Goal: Navigation & Orientation: Find specific page/section

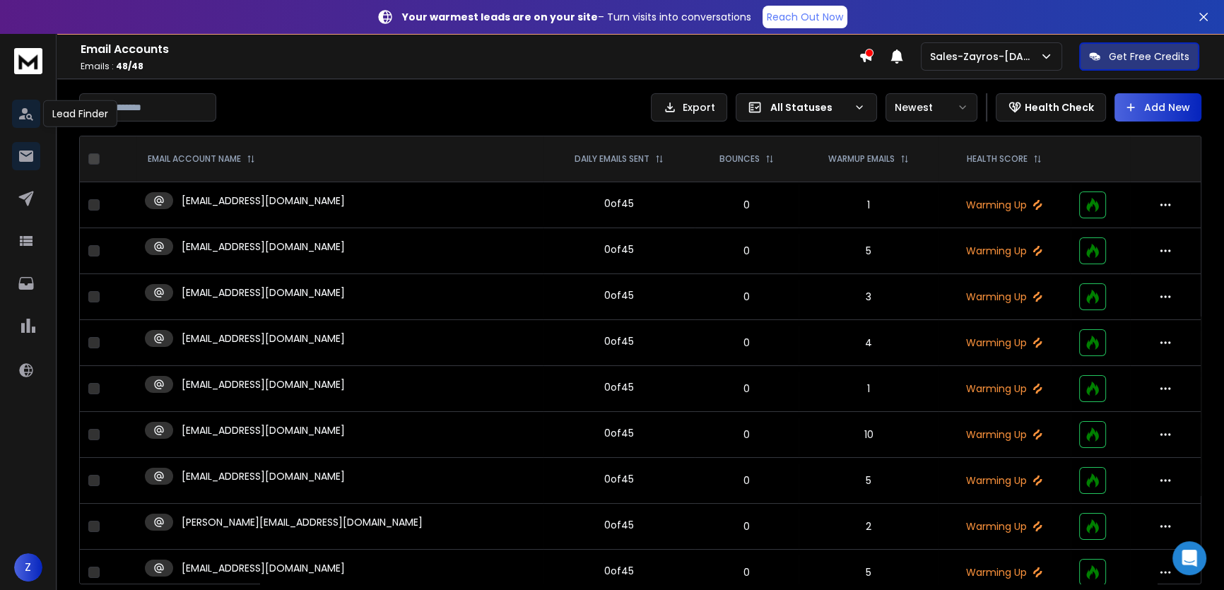
click at [28, 114] on icon at bounding box center [26, 117] width 14 height 7
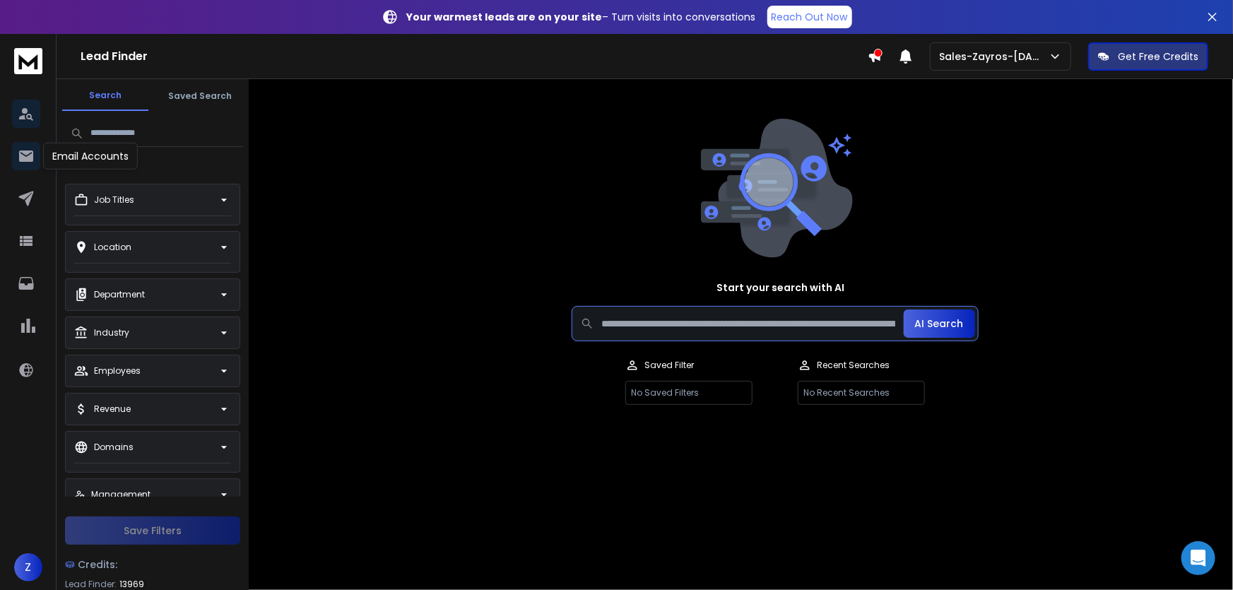
click at [30, 167] on link at bounding box center [26, 156] width 28 height 28
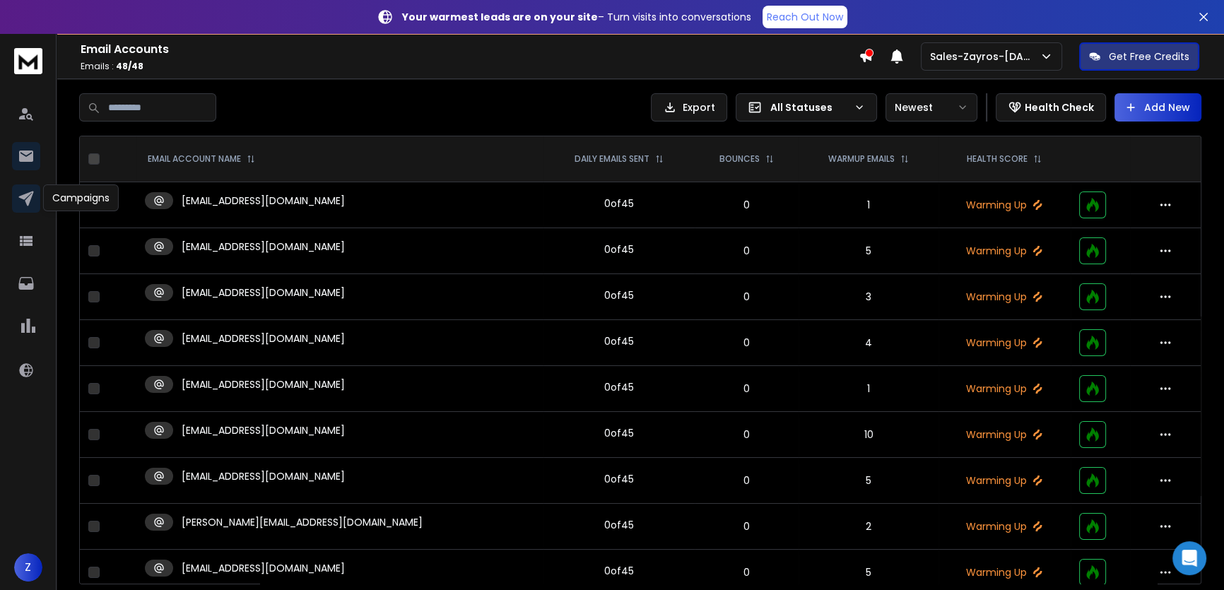
click at [29, 199] on icon at bounding box center [25, 198] width 15 height 15
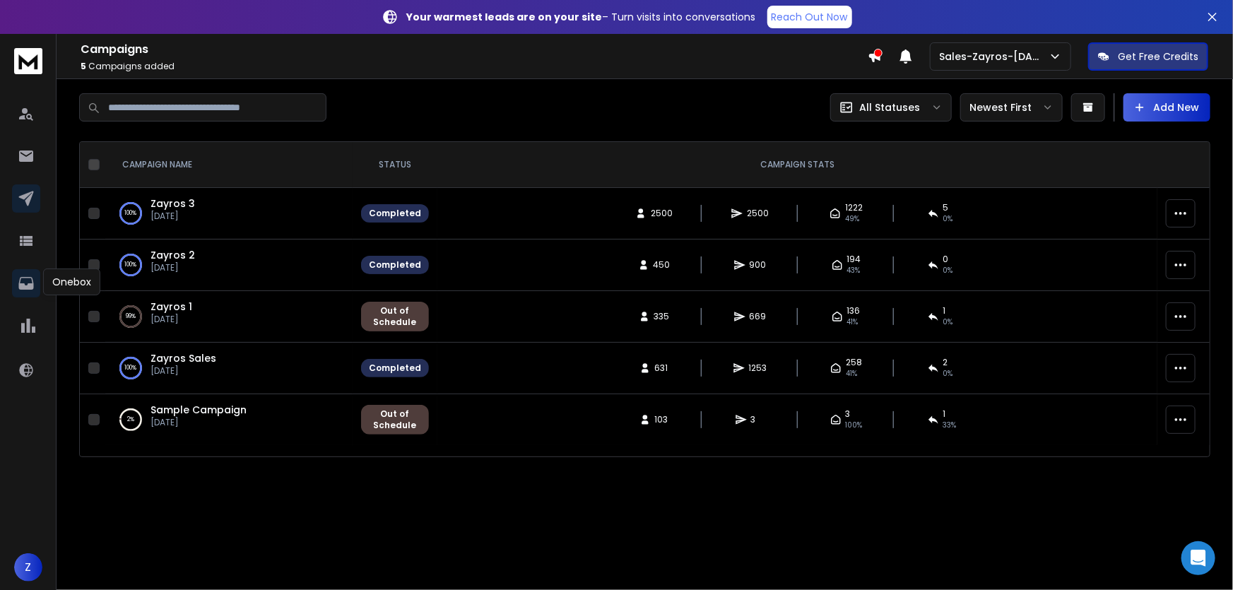
click at [23, 281] on icon at bounding box center [26, 283] width 17 height 17
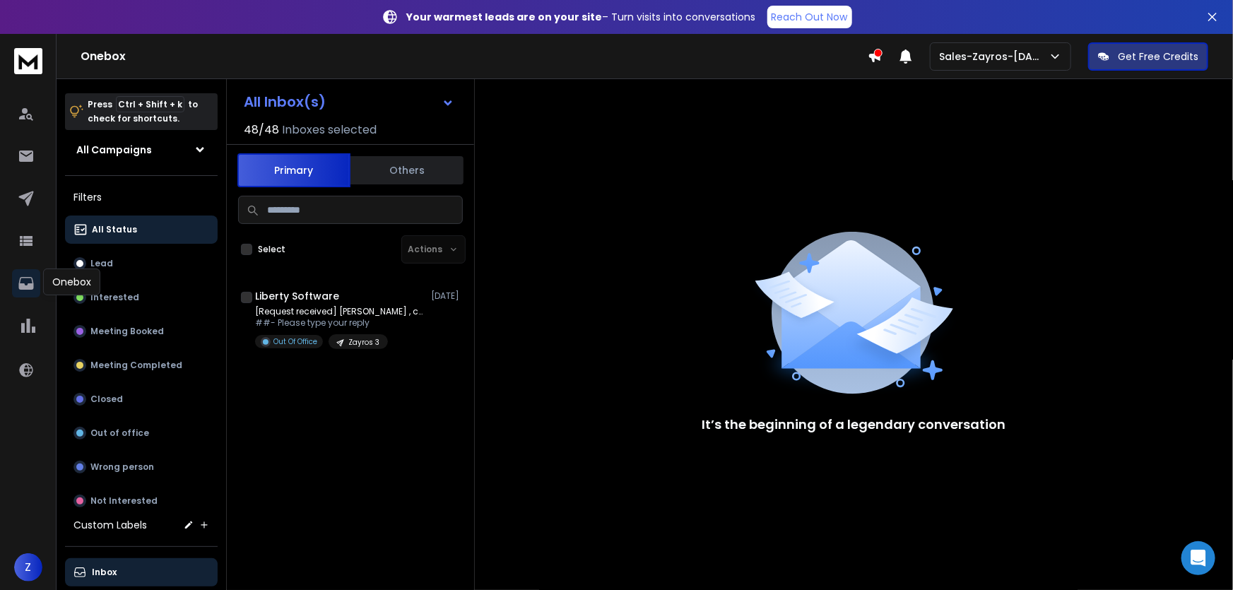
click at [286, 59] on h1 "Onebox" at bounding box center [474, 56] width 787 height 17
